Goal: Task Accomplishment & Management: Manage account settings

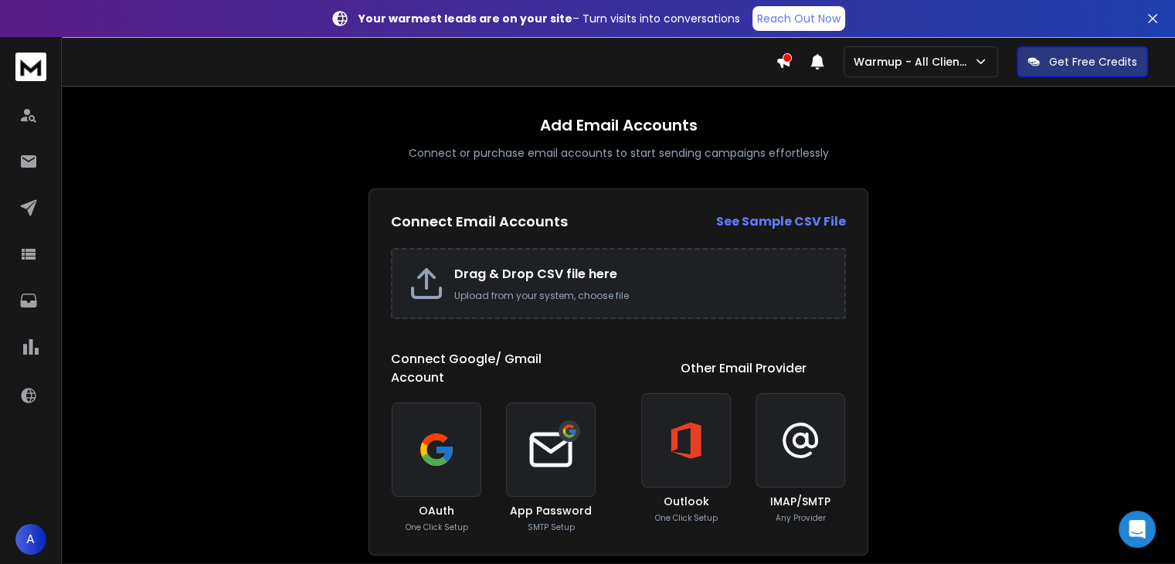
click at [654, 428] on div at bounding box center [686, 440] width 90 height 94
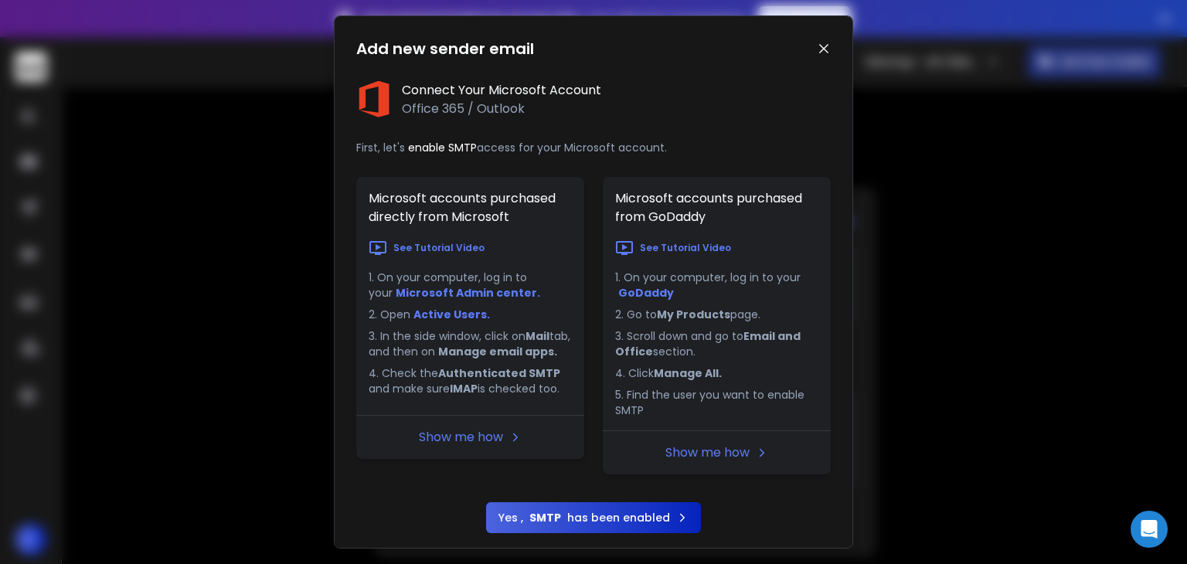
click at [560, 489] on div "Connect Your Microsoft Account Office 365 / Outlook First, let's enable SMTP ac…" at bounding box center [593, 307] width 474 height 452
click at [558, 502] on button "Yes , SMTP has been enabled" at bounding box center [593, 517] width 215 height 31
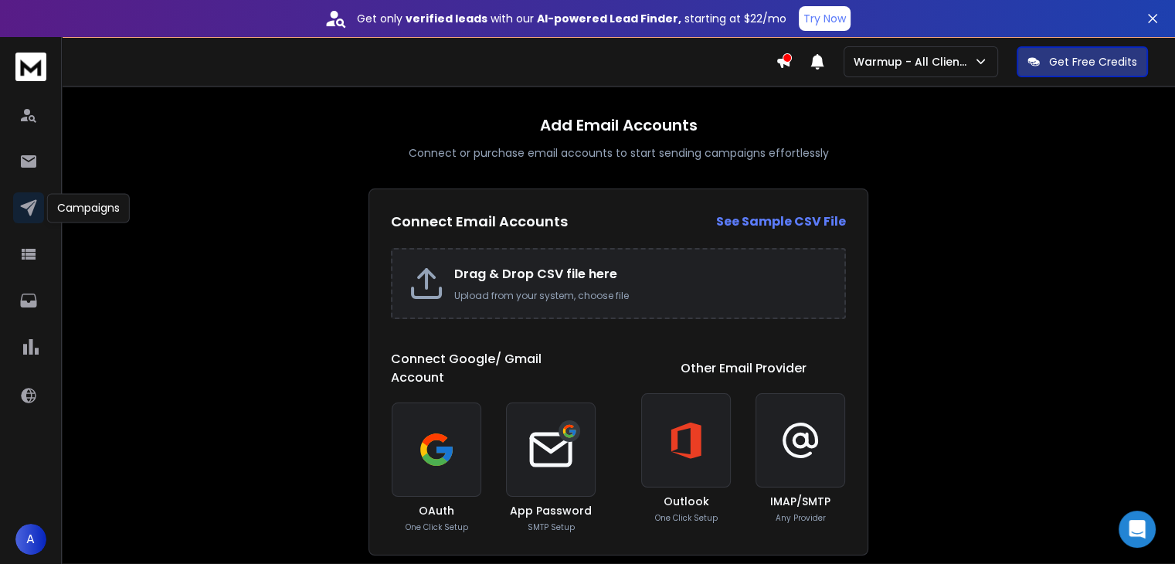
click at [19, 208] on icon at bounding box center [28, 208] width 19 height 19
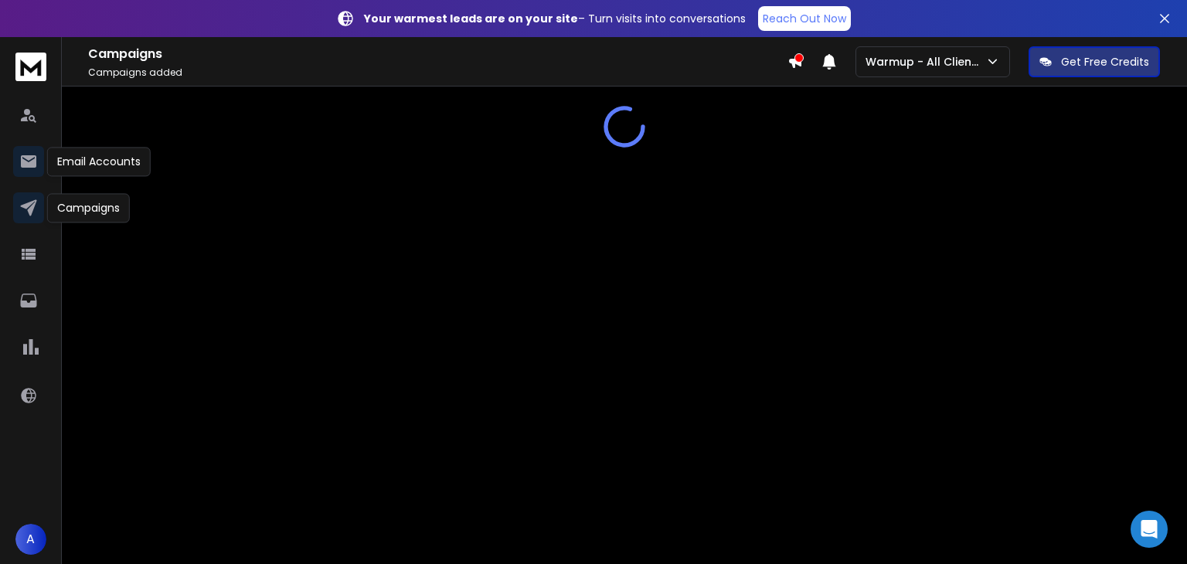
click at [25, 166] on icon at bounding box center [28, 161] width 15 height 12
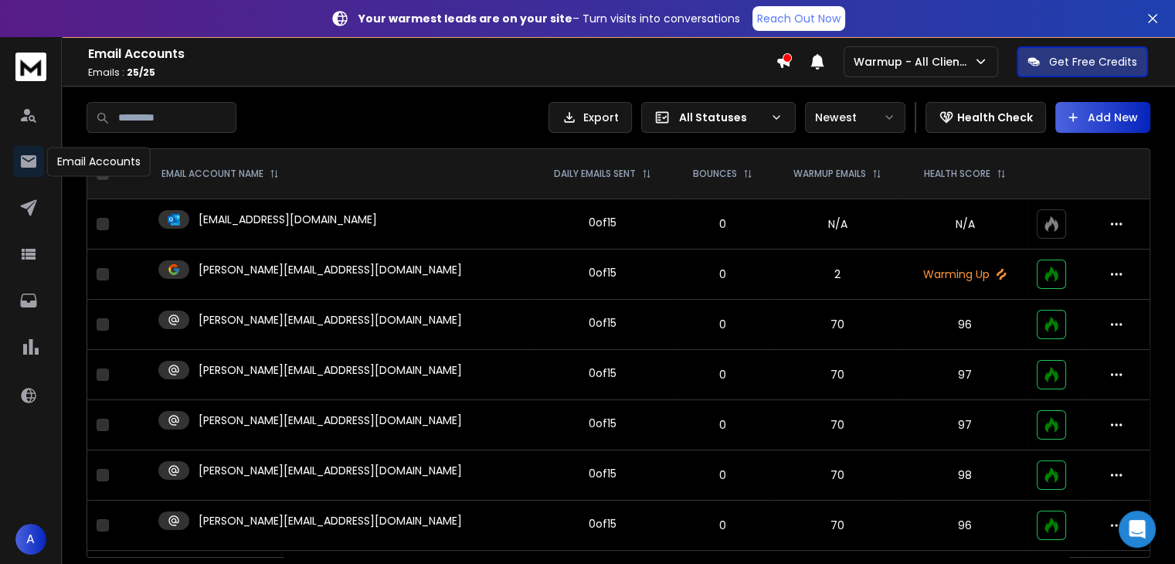
click at [1081, 121] on button "Add New" at bounding box center [1102, 117] width 95 height 31
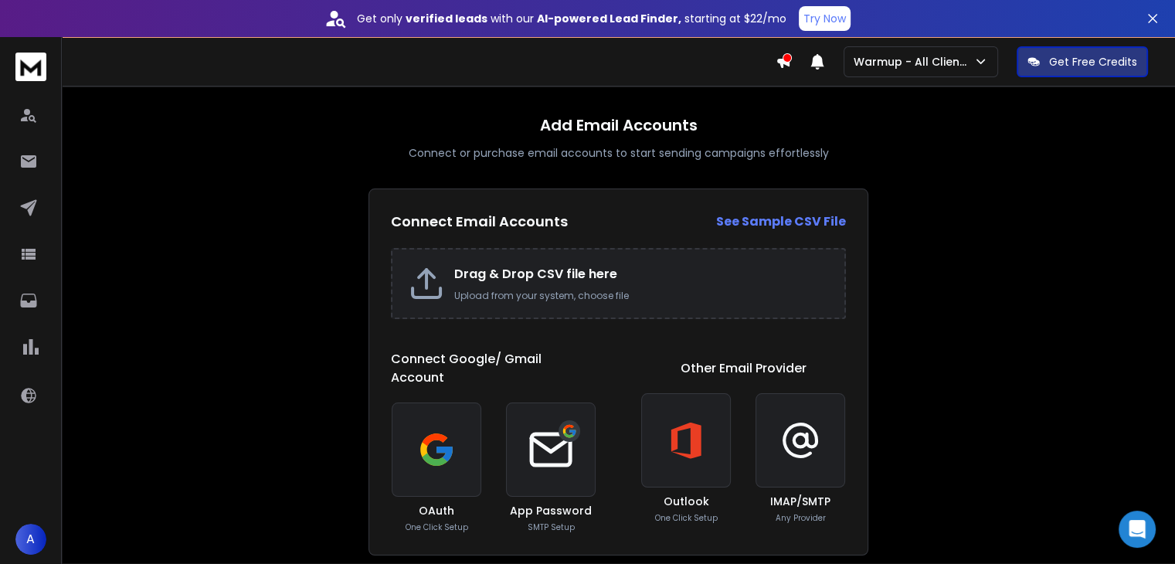
click at [703, 440] on div at bounding box center [686, 440] width 39 height 43
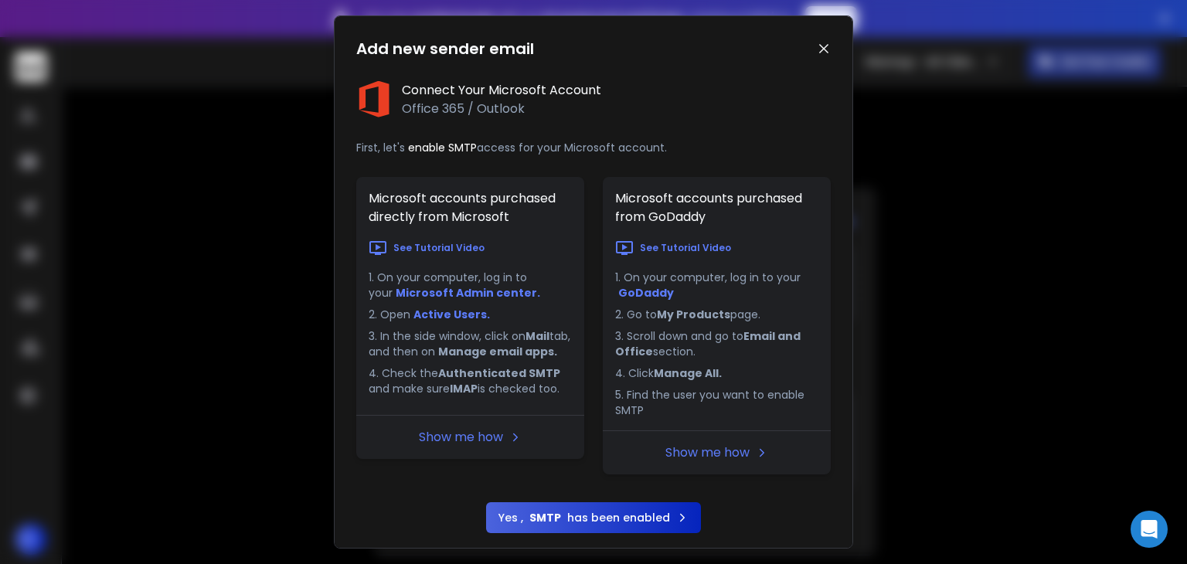
click at [630, 505] on button "Yes , SMTP has been enabled" at bounding box center [593, 517] width 215 height 31
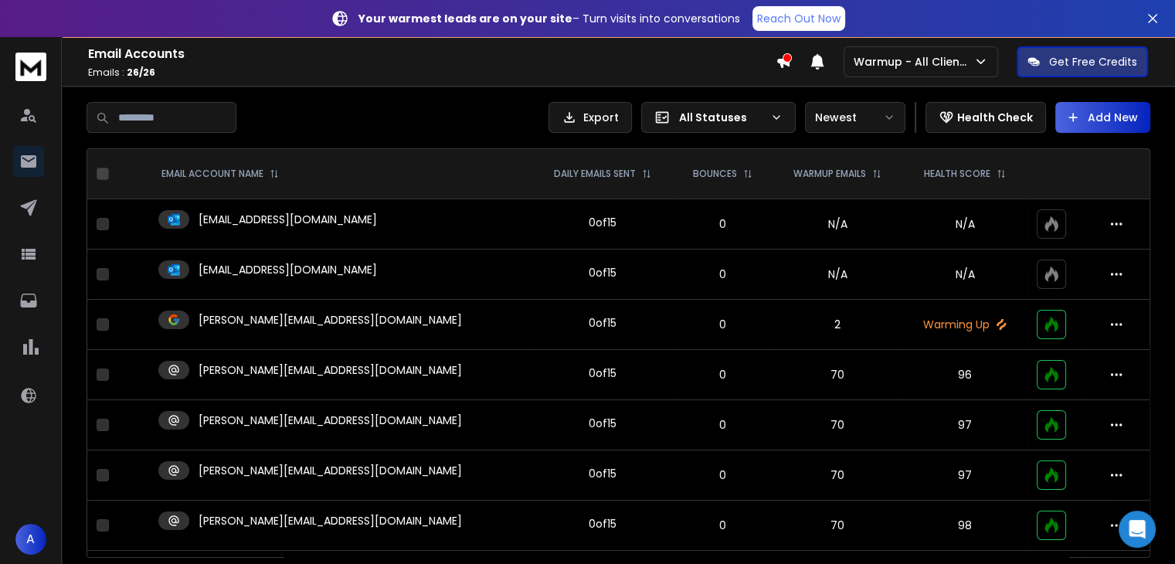
click at [1086, 122] on button "Add New" at bounding box center [1102, 117] width 95 height 31
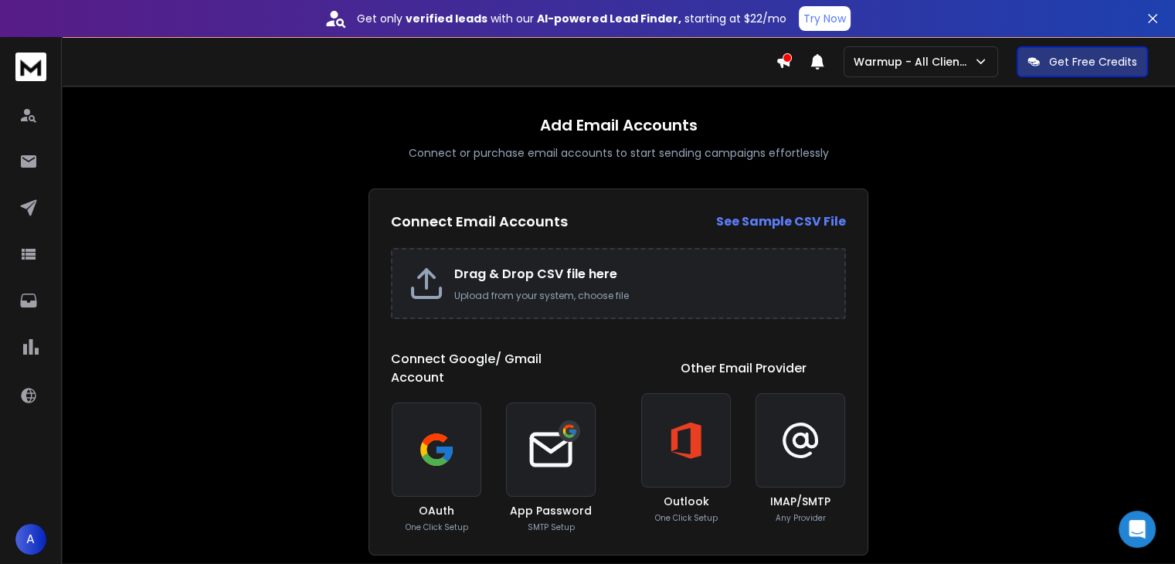
click at [698, 452] on div at bounding box center [686, 440] width 90 height 94
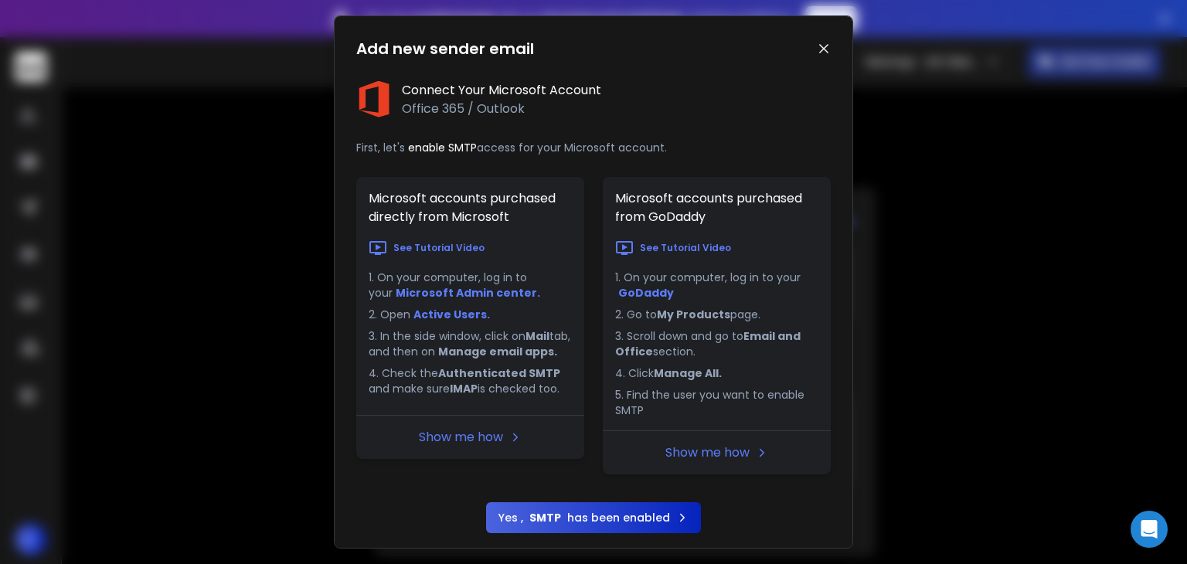
click at [567, 502] on button "Yes , SMTP has been enabled" at bounding box center [593, 517] width 215 height 31
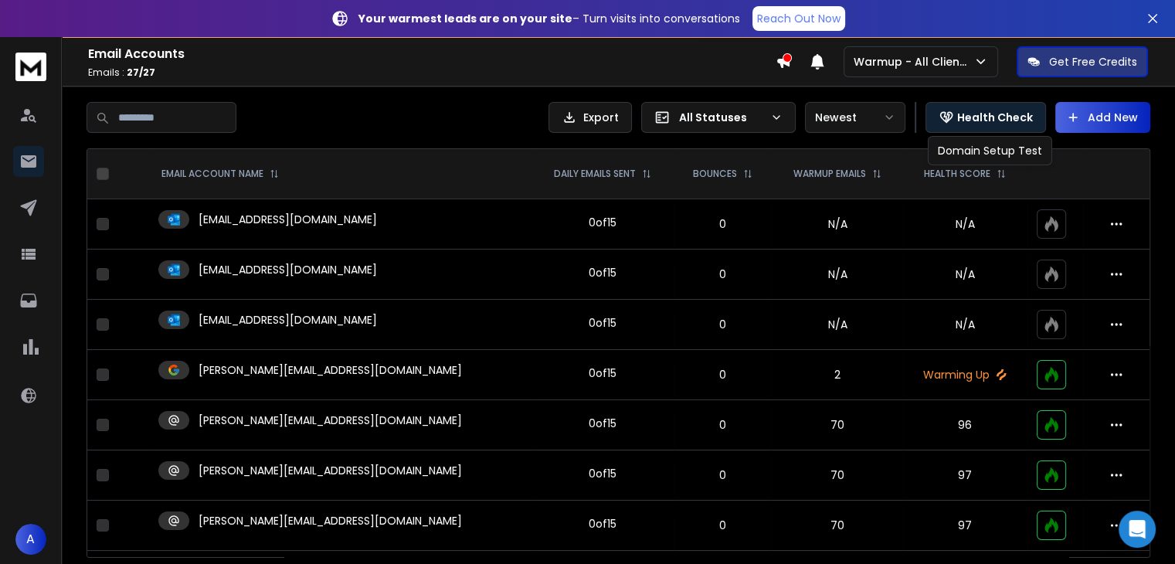
click at [1010, 102] on button "Health Check" at bounding box center [985, 117] width 121 height 31
click at [1044, 220] on icon at bounding box center [1051, 223] width 15 height 15
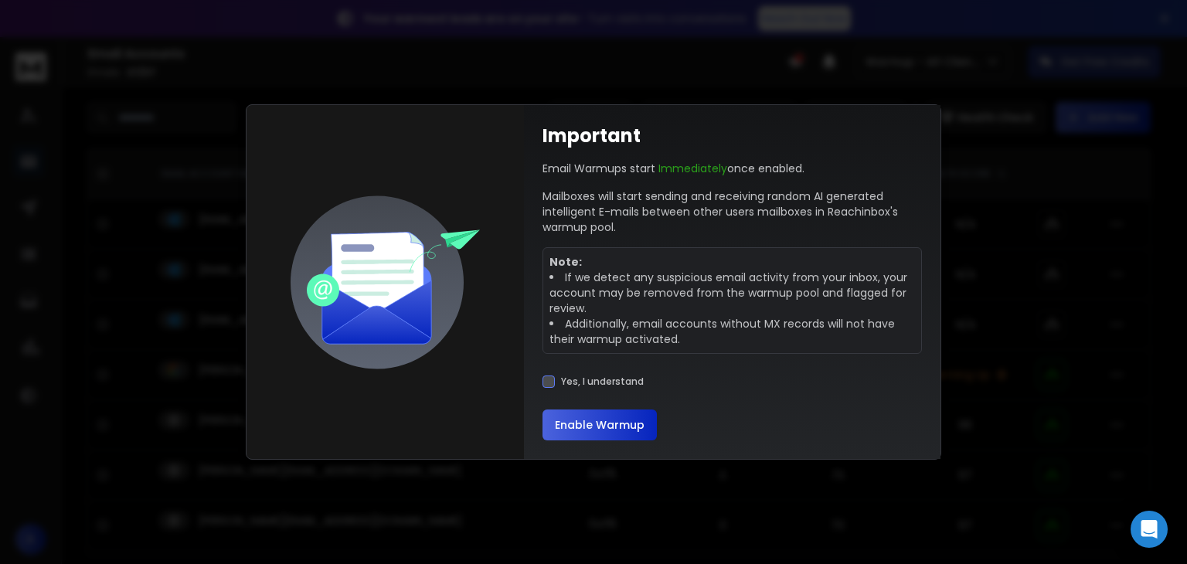
click at [554, 374] on div "Yes, I understand" at bounding box center [592, 381] width 101 height 31
click at [550, 384] on button "Yes, I understand" at bounding box center [548, 381] width 12 height 12
click at [569, 424] on button "Enable Warmup" at bounding box center [599, 424] width 114 height 31
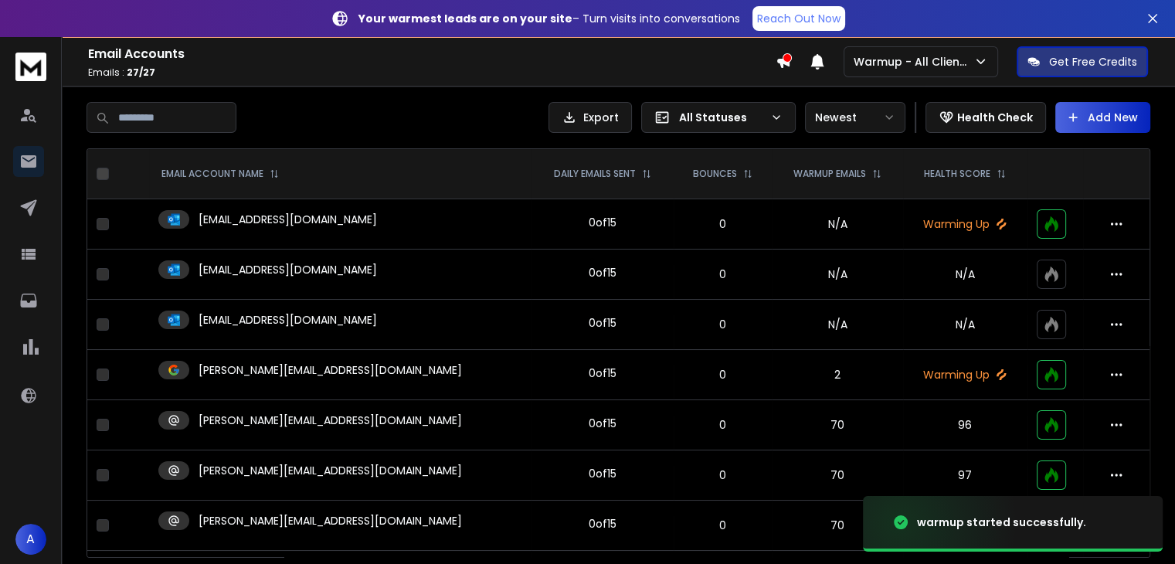
click at [1044, 277] on icon at bounding box center [1050, 274] width 13 height 15
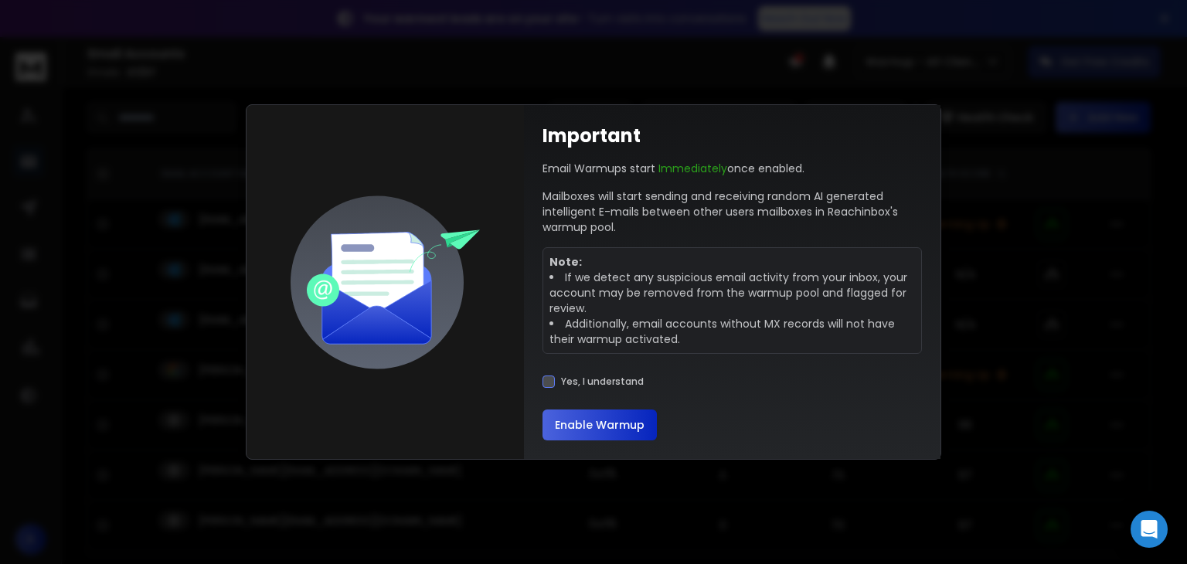
click at [546, 382] on button "Yes, I understand" at bounding box center [548, 381] width 12 height 12
click at [562, 431] on button "Enable Warmup" at bounding box center [599, 424] width 114 height 31
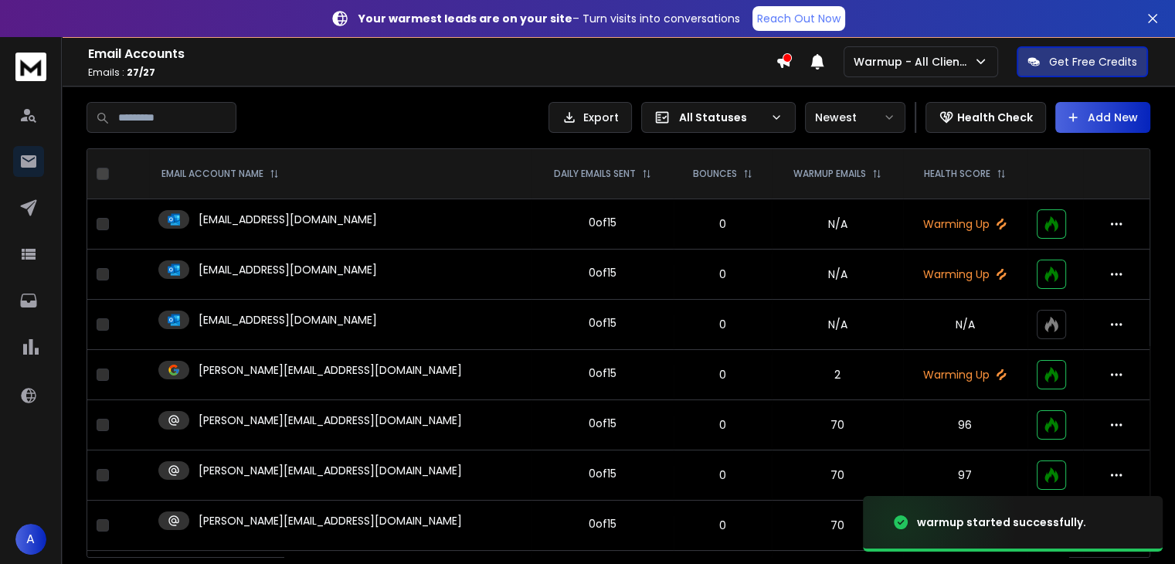
click at [1044, 323] on icon at bounding box center [1050, 324] width 13 height 15
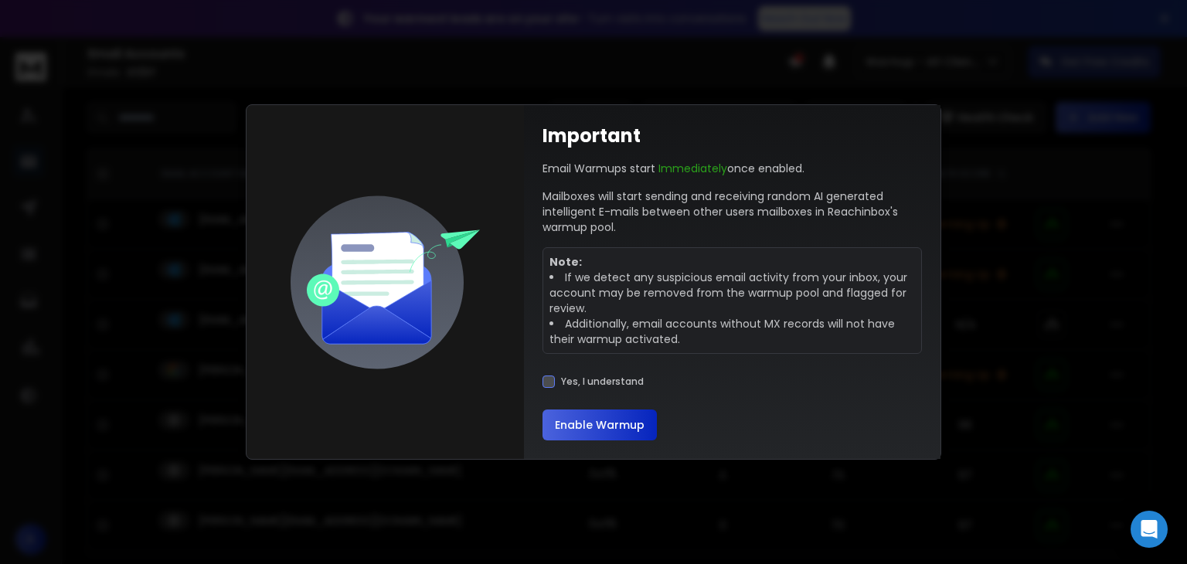
click at [548, 382] on button "Yes, I understand" at bounding box center [548, 381] width 12 height 12
click at [578, 411] on button "Enable Warmup" at bounding box center [599, 424] width 114 height 31
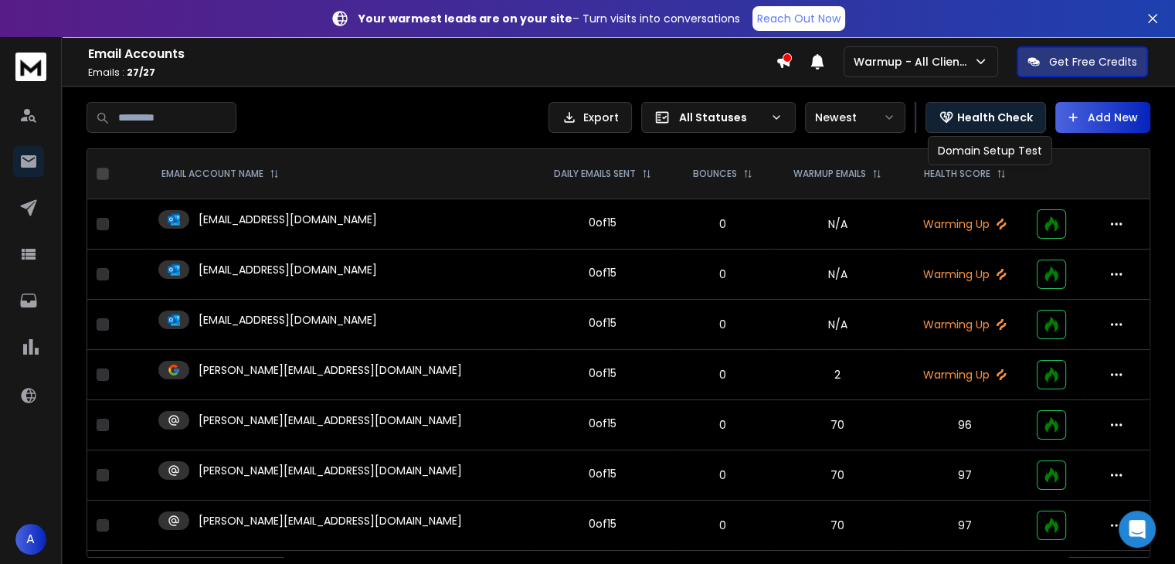
click at [975, 130] on body "Your warmest leads are on your site – Turn visits into conversations Reach Out …" at bounding box center [587, 282] width 1175 height 564
